Goal: Navigation & Orientation: Find specific page/section

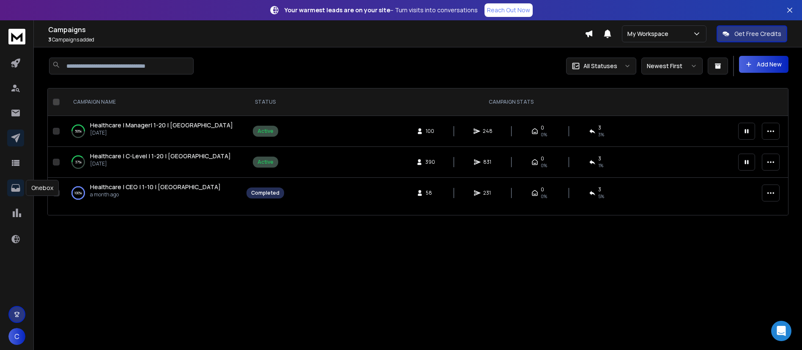
click at [19, 193] on link at bounding box center [15, 187] width 17 height 17
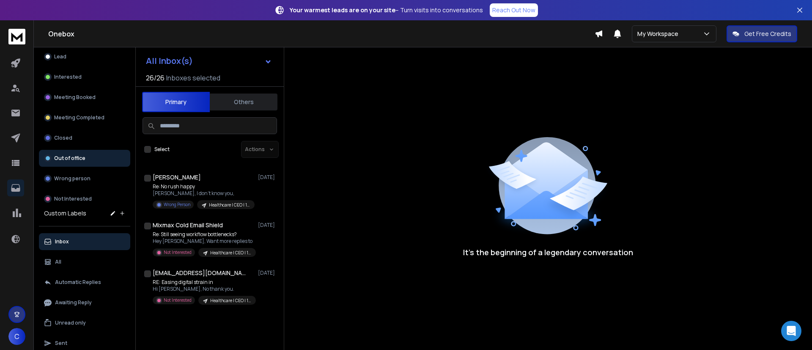
scroll to position [102, 0]
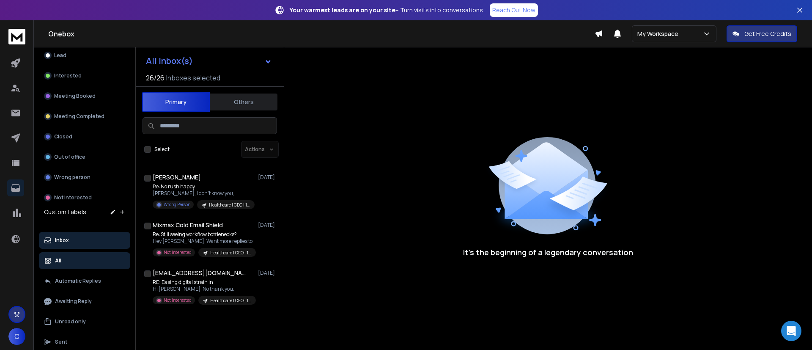
click at [87, 260] on button "All" at bounding box center [84, 260] width 91 height 17
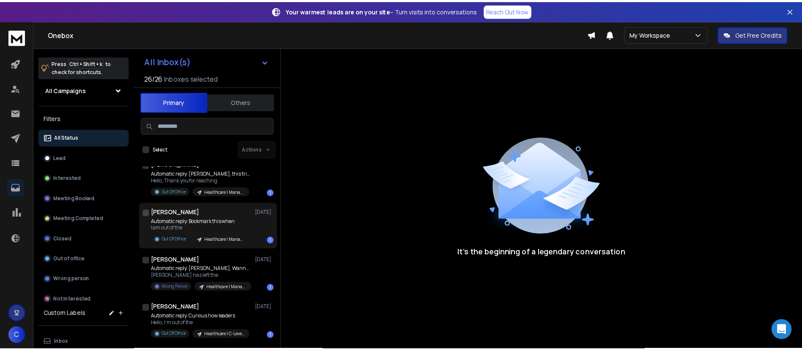
scroll to position [0, 0]
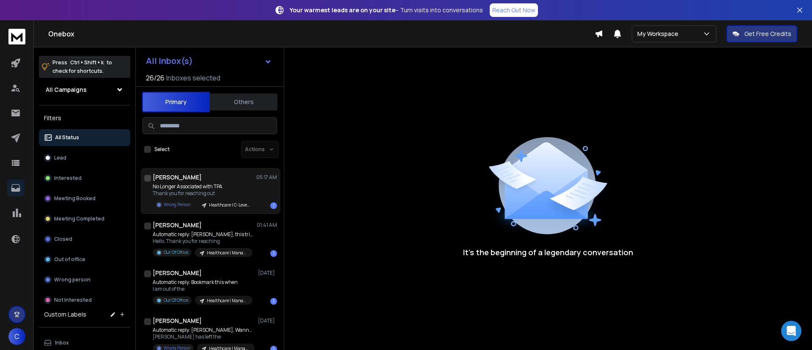
click at [212, 186] on p "No Longer Associated with TPA" at bounding box center [203, 186] width 101 height 7
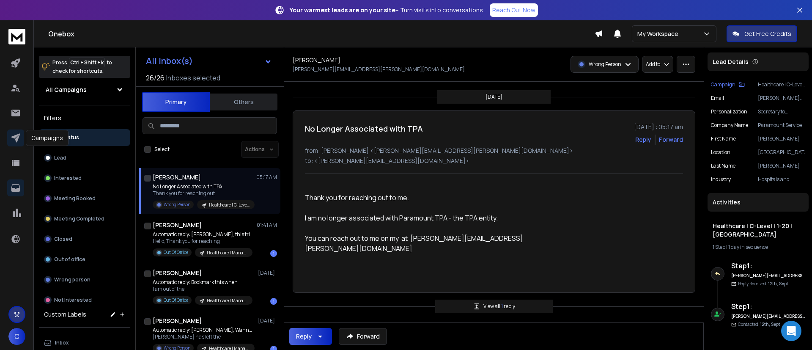
click at [20, 140] on icon at bounding box center [16, 138] width 10 height 10
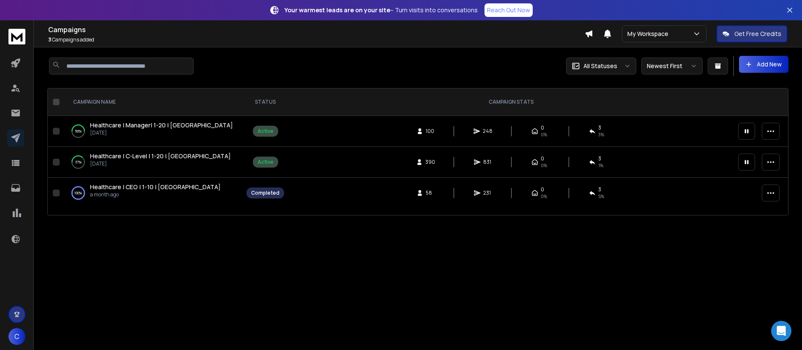
click at [168, 125] on span "Healthcare | Manager| 1-20 | [GEOGRAPHIC_DATA]" at bounding box center [161, 125] width 143 height 8
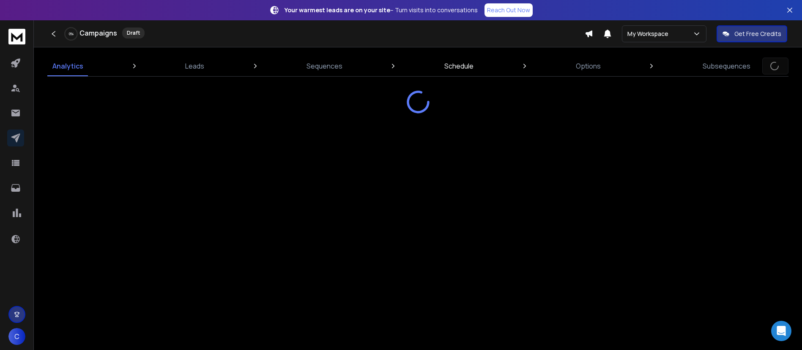
click at [456, 76] on link "Schedule" at bounding box center [458, 66] width 39 height 20
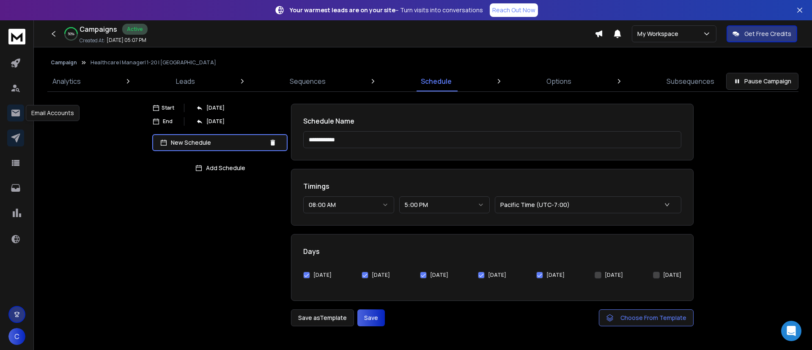
click at [8, 121] on div at bounding box center [16, 114] width 19 height 20
click at [11, 118] on link at bounding box center [15, 112] width 17 height 17
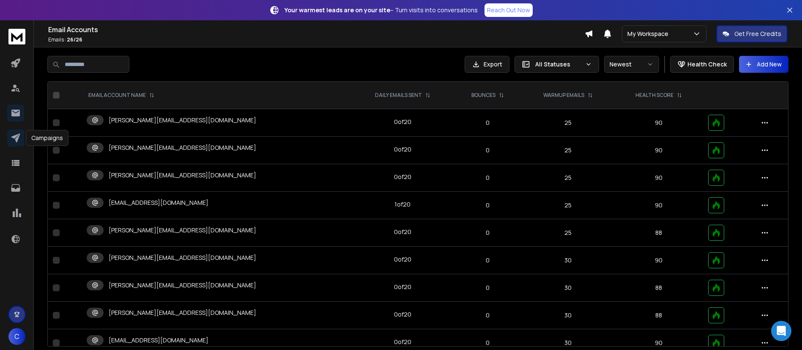
click at [18, 132] on link at bounding box center [15, 137] width 17 height 17
